Goal: Task Accomplishment & Management: Use online tool/utility

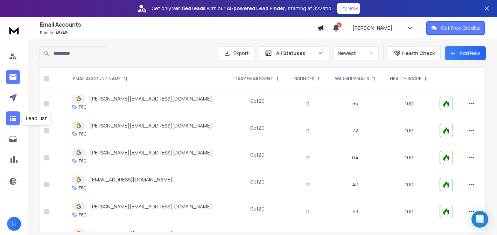
click at [16, 122] on link at bounding box center [13, 118] width 14 height 14
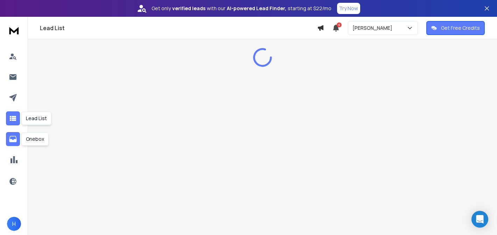
click at [16, 139] on icon at bounding box center [12, 139] width 7 height 6
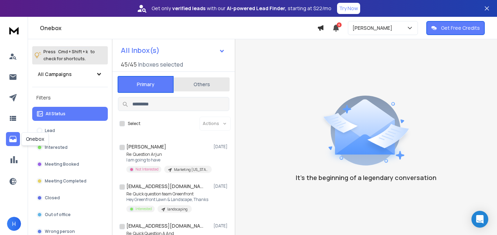
click at [6, 144] on link at bounding box center [13, 139] width 14 height 14
click at [14, 97] on icon at bounding box center [12, 97] width 7 height 7
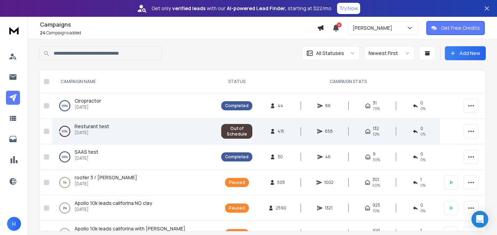
click at [108, 136] on div "95 % Resturant test [DATE]" at bounding box center [134, 131] width 151 height 17
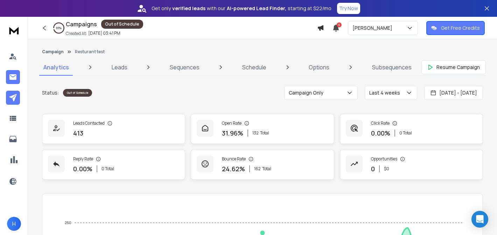
click at [14, 79] on icon at bounding box center [12, 77] width 7 height 6
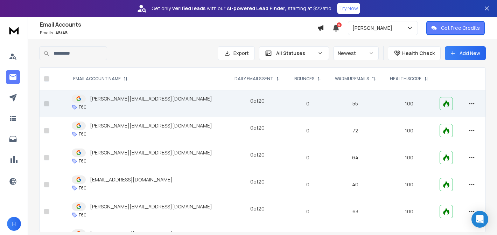
click at [116, 108] on div "F60" at bounding box center [147, 107] width 151 height 6
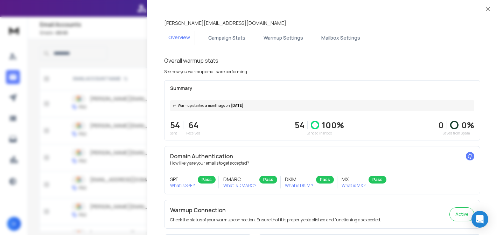
click at [109, 99] on div at bounding box center [248, 117] width 497 height 235
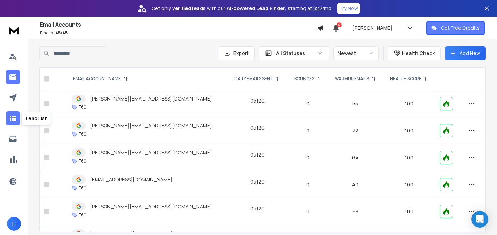
click at [7, 116] on link at bounding box center [13, 118] width 14 height 14
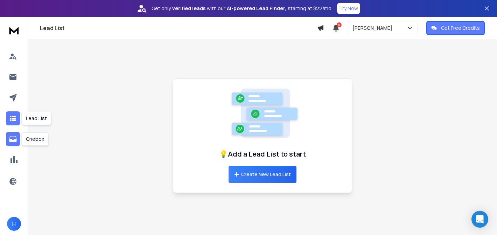
click at [18, 142] on link at bounding box center [13, 139] width 14 height 14
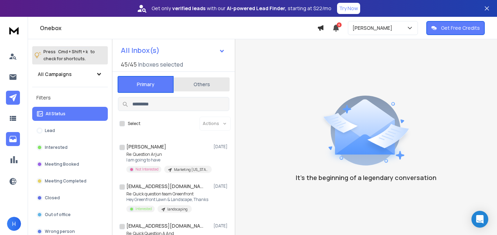
click at [16, 99] on icon at bounding box center [13, 97] width 8 height 8
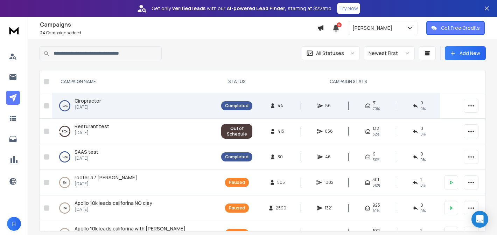
click at [133, 95] on td "100 % Ciropractor [DATE]" at bounding box center [134, 106] width 165 height 26
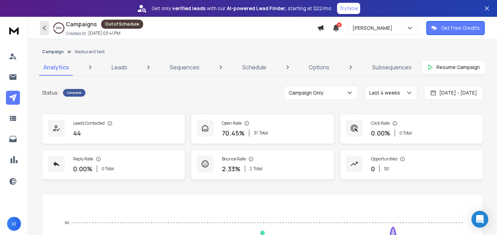
click at [43, 27] on icon at bounding box center [44, 28] width 6 height 6
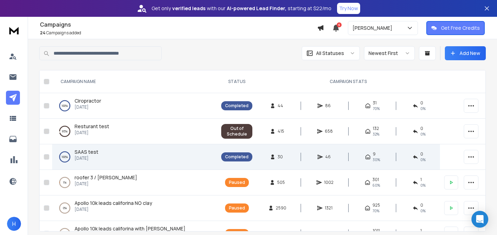
click at [143, 166] on td "100 % SAAS test [DATE]" at bounding box center [134, 157] width 165 height 26
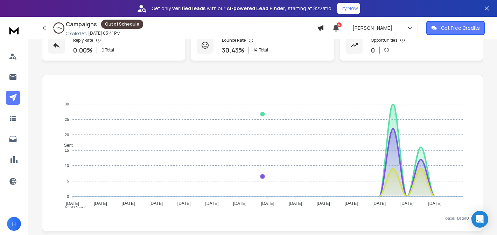
scroll to position [17, 0]
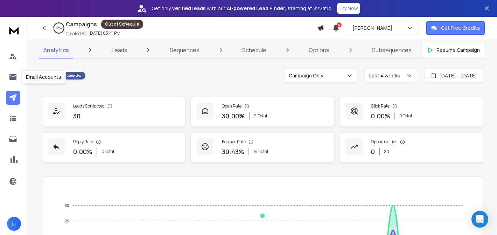
click at [12, 100] on icon at bounding box center [13, 97] width 8 height 8
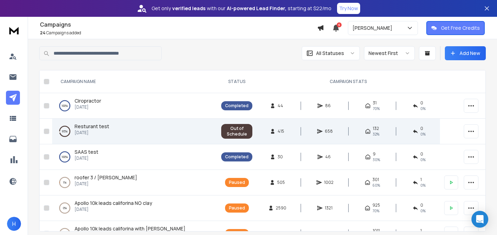
click at [167, 135] on div "95 % Resturant test [DATE]" at bounding box center [134, 131] width 151 height 17
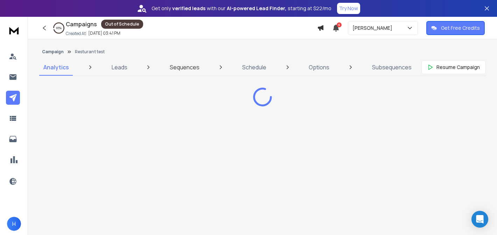
click at [183, 70] on p "Sequences" at bounding box center [185, 67] width 30 height 8
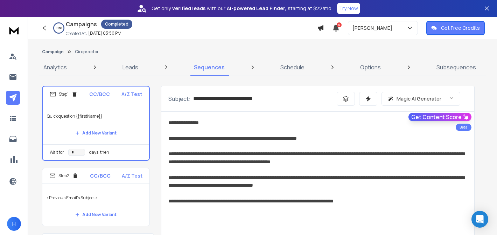
scroll to position [37, 0]
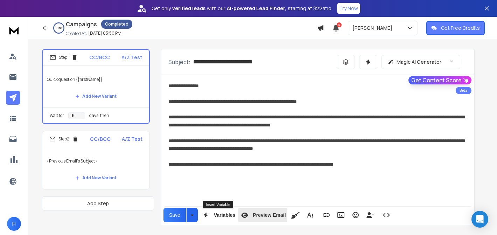
click at [264, 211] on div "Preview Email" at bounding box center [262, 215] width 49 height 12
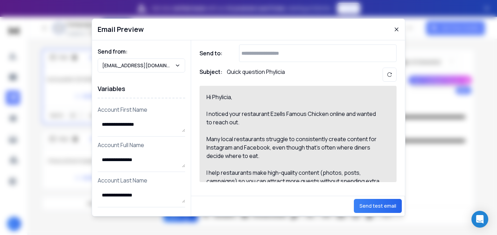
click at [290, 109] on div "Hi Phylicia, I noticed your restaurant Ezells Famous Chicken online and wanted …" at bounding box center [293, 134] width 175 height 83
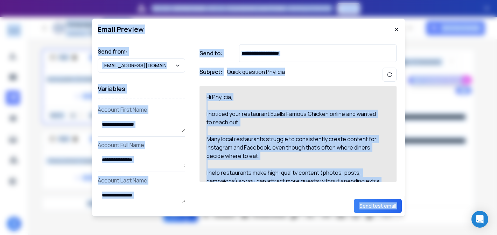
copy body "**********"
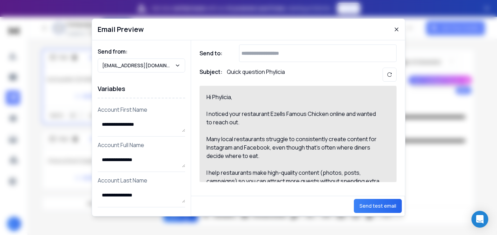
click at [230, 94] on div "Hi Phylicia," at bounding box center [293, 101] width 175 height 17
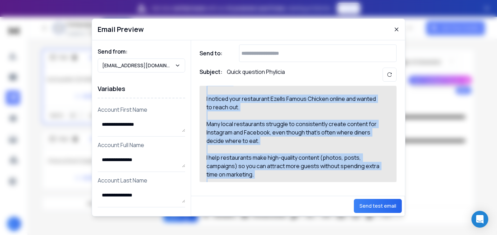
scroll to position [45, 0]
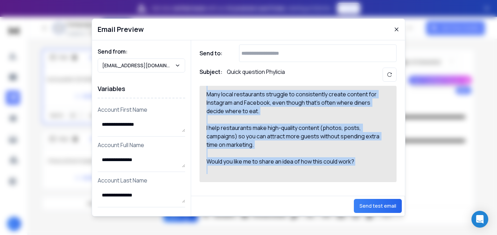
drag, startPoint x: 205, startPoint y: 91, endPoint x: 361, endPoint y: 166, distance: 173.0
click at [361, 166] on div "Hi Phylicia, I noticed your restaurant Ezells Famous Chicken online and wanted …" at bounding box center [297, 134] width 197 height 97
copy div "Hi Phylicia, I noticed your restaurant Ezells Famous Chicken online and wanted …"
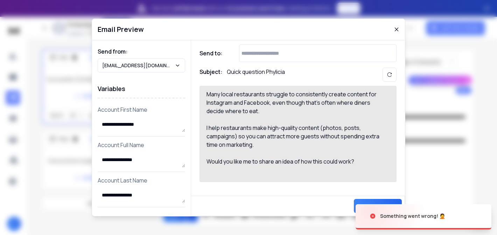
click at [469, 128] on div "**********" at bounding box center [248, 118] width 497 height 212
click at [409, 32] on div "**********" at bounding box center [248, 118] width 497 height 212
click at [399, 29] on div "Email Preview" at bounding box center [248, 29] width 313 height 21
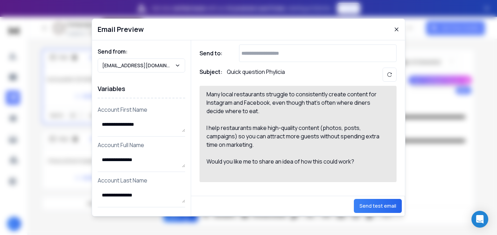
click at [396, 30] on icon at bounding box center [397, 29] width 4 height 4
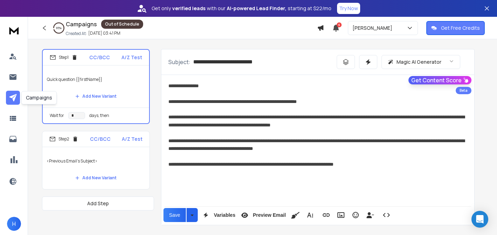
click at [16, 98] on icon at bounding box center [13, 97] width 8 height 8
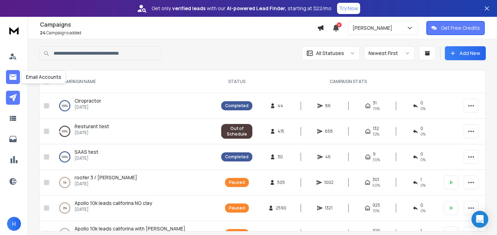
click at [7, 76] on link at bounding box center [13, 77] width 14 height 14
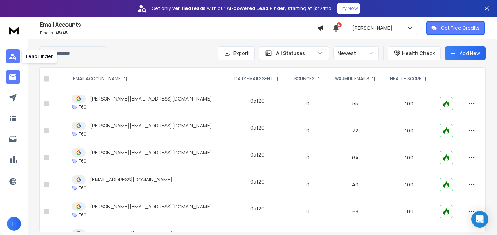
click at [15, 61] on link at bounding box center [13, 56] width 14 height 14
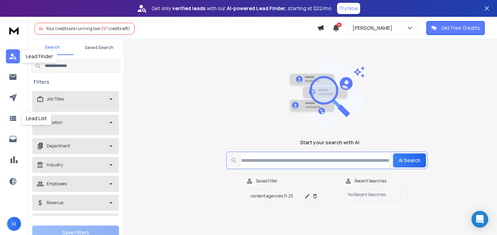
click at [5, 145] on div "H" at bounding box center [14, 127] width 28 height 221
click at [21, 133] on div "Onebox" at bounding box center [34, 138] width 27 height 13
click at [15, 137] on icon at bounding box center [12, 139] width 7 height 6
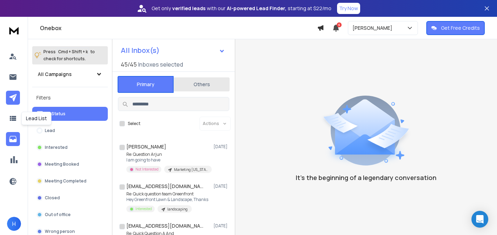
click at [13, 103] on link at bounding box center [13, 98] width 14 height 14
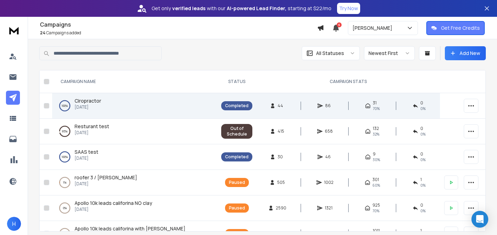
click at [165, 108] on div "100 % Ciropractor [DATE]" at bounding box center [134, 105] width 151 height 17
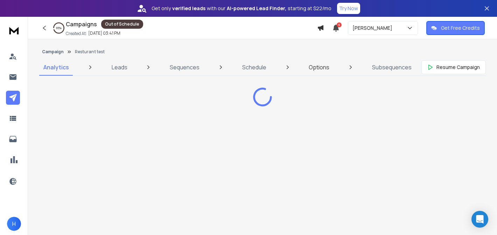
click at [310, 68] on p "Options" at bounding box center [319, 67] width 21 height 8
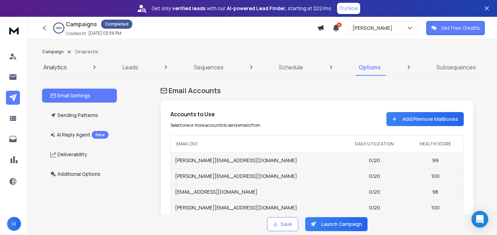
click at [58, 71] on p "Analytics" at bounding box center [54, 67] width 23 height 8
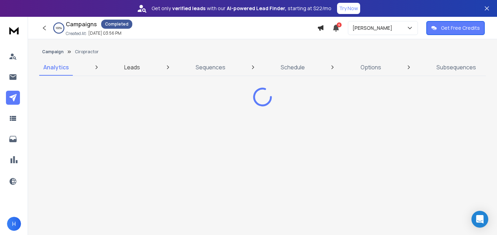
click at [125, 71] on p "Leads" at bounding box center [132, 67] width 16 height 8
click at [204, 65] on p "Sequences" at bounding box center [210, 67] width 30 height 8
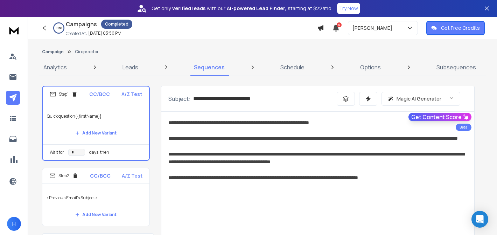
click at [242, 151] on div "**********" at bounding box center [317, 154] width 299 height 71
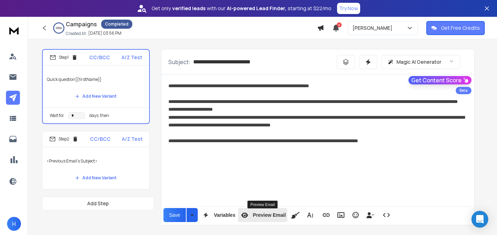
click at [275, 217] on span "Preview Email" at bounding box center [269, 215] width 36 height 6
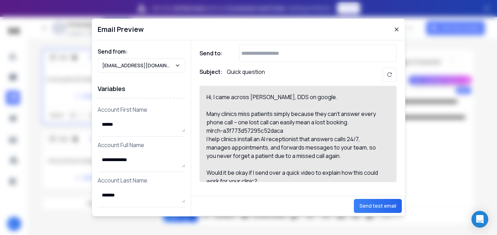
click at [271, 58] on input at bounding box center [317, 53] width 153 height 13
click at [373, 207] on button "Send test email" at bounding box center [378, 206] width 48 height 14
click at [404, 28] on div "Email Preview" at bounding box center [248, 29] width 313 height 21
click at [395, 28] on icon at bounding box center [397, 29] width 4 height 4
